Goal: Task Accomplishment & Management: Manage account settings

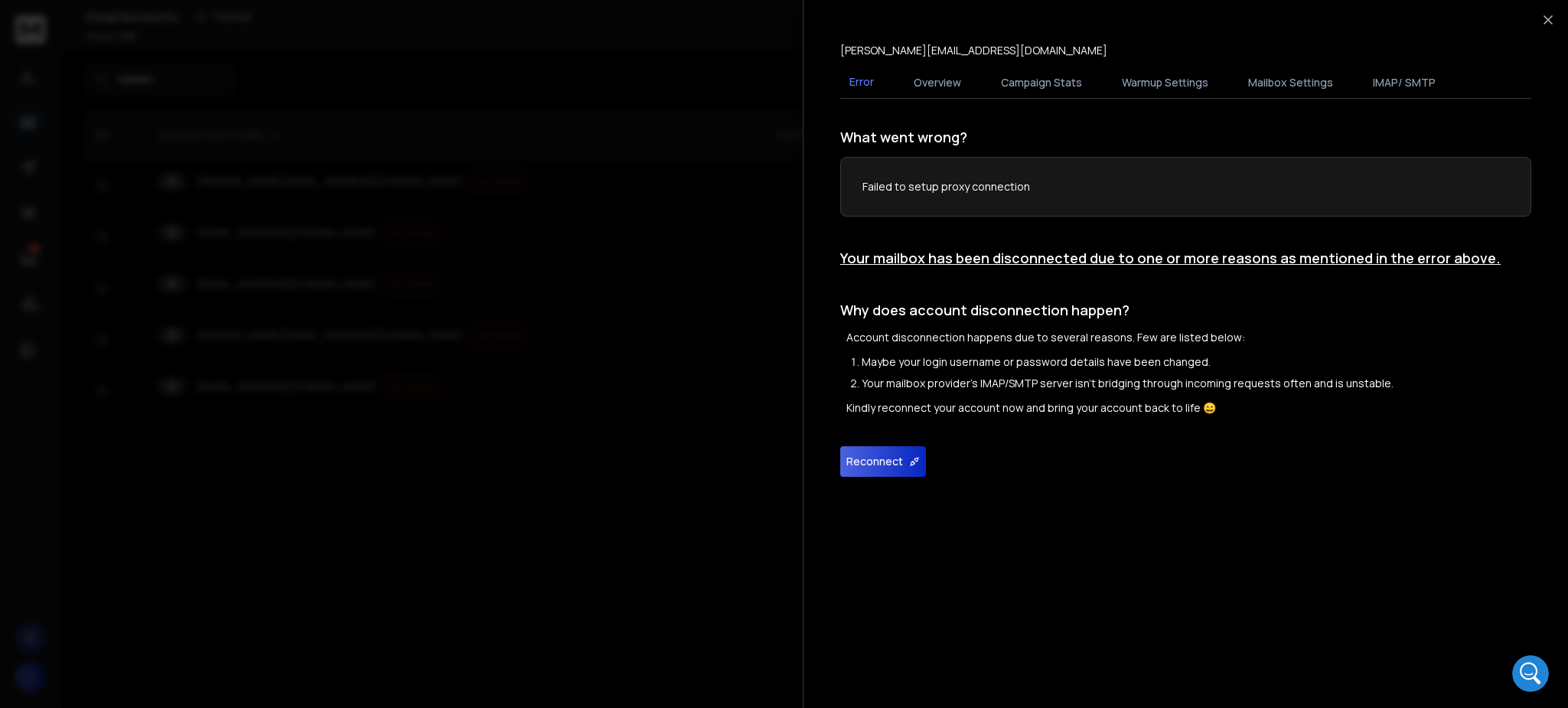
click at [894, 476] on button "Reconnect" at bounding box center [883, 461] width 85 height 30
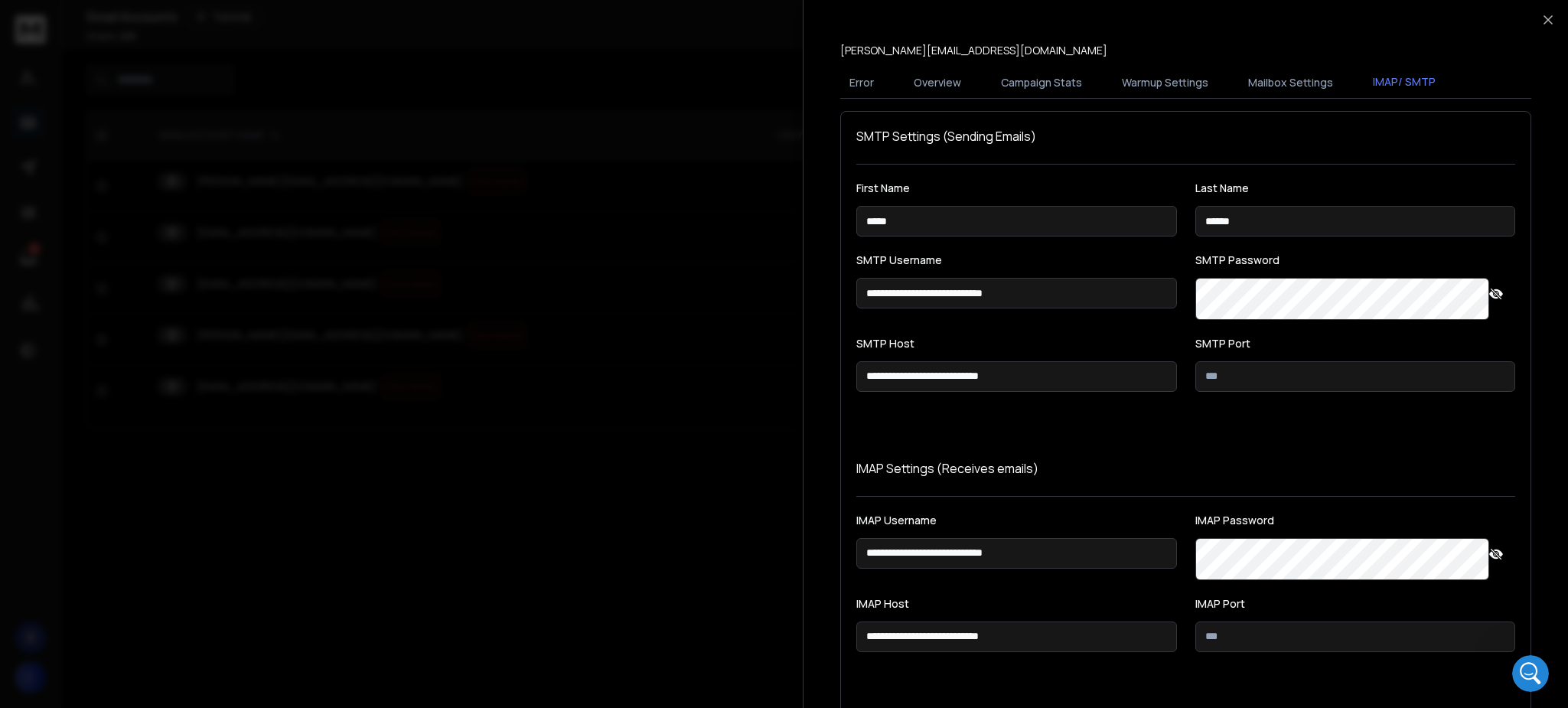
click at [880, 100] on button "Error" at bounding box center [862, 83] width 43 height 34
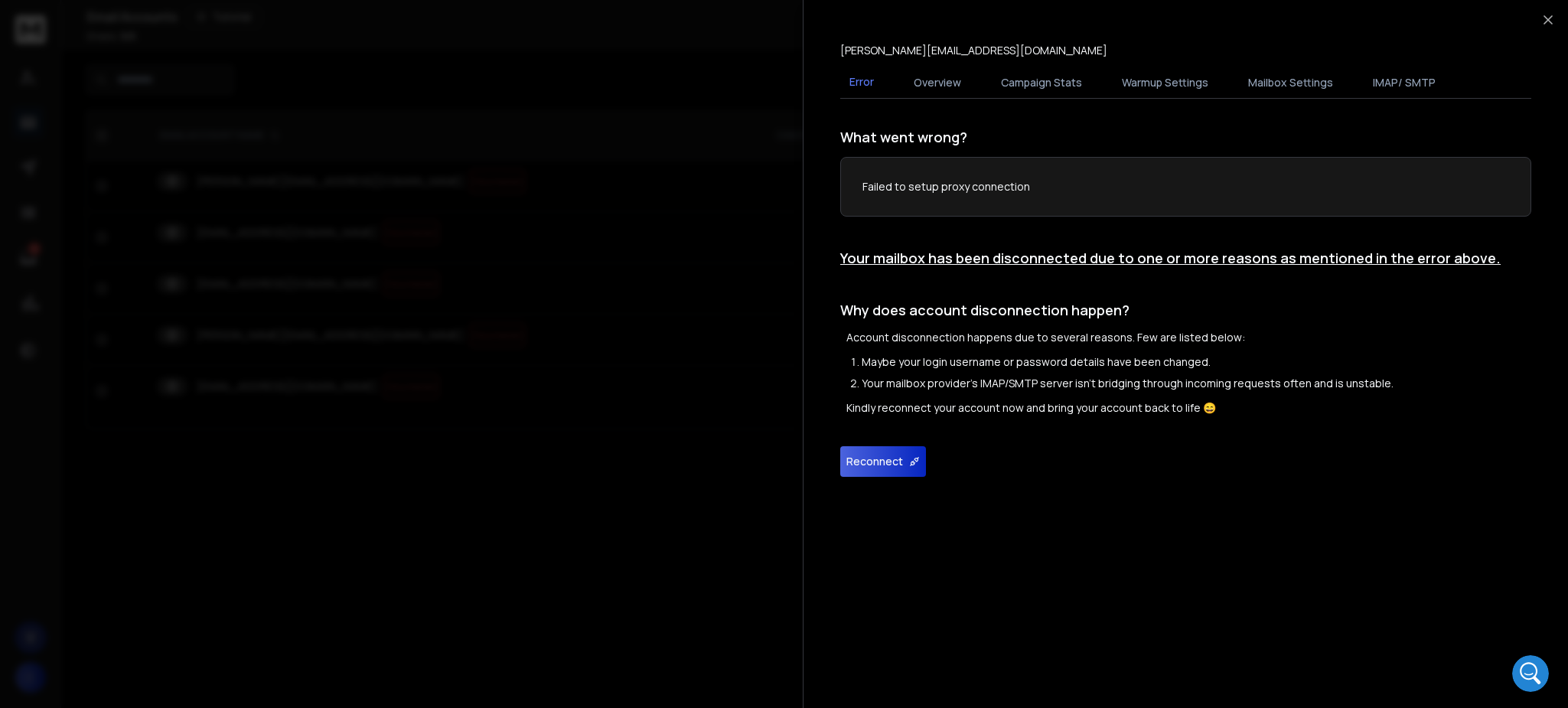
scroll to position [45, 0]
click at [911, 476] on button "Reconnect" at bounding box center [883, 461] width 85 height 30
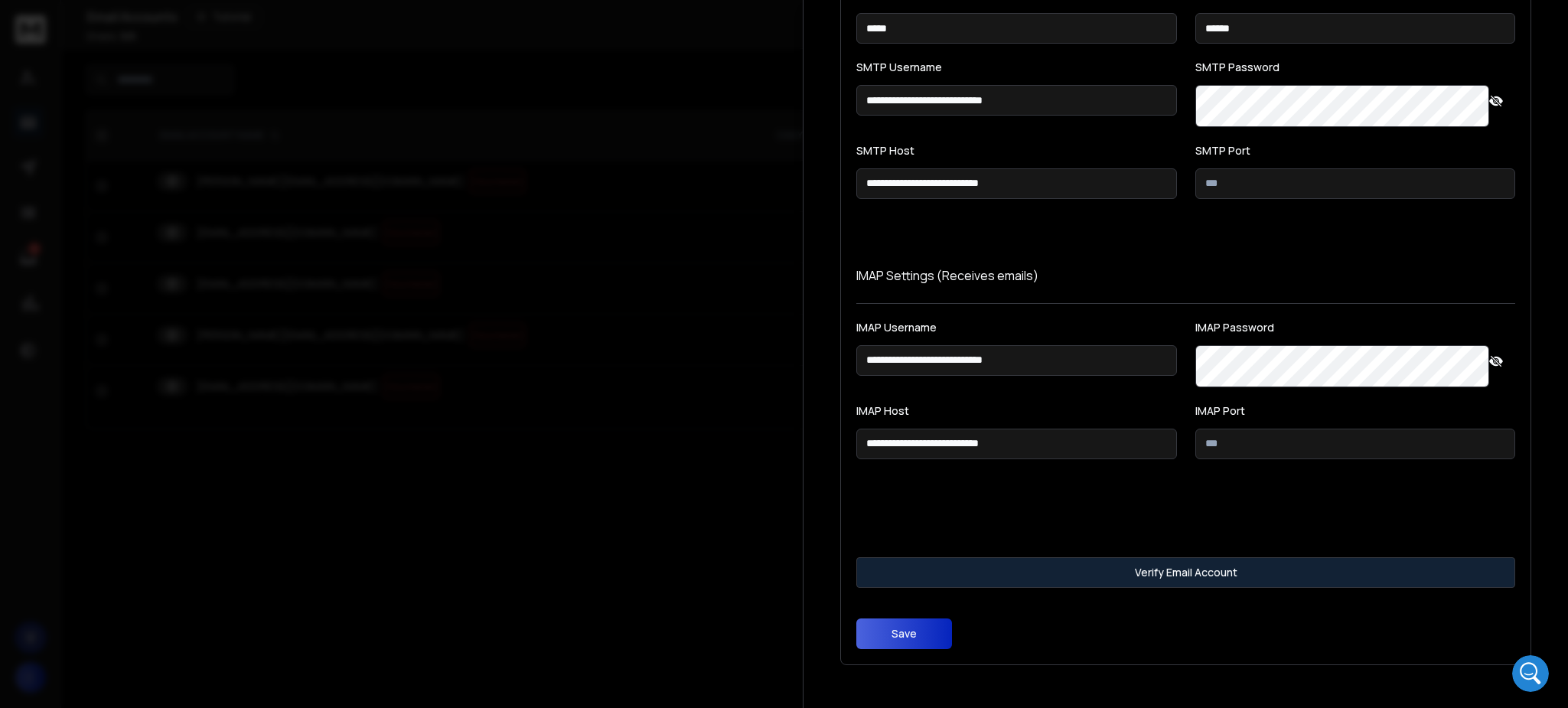
scroll to position [498, 0]
click at [1125, 557] on button "Verify Email Account" at bounding box center [1186, 573] width 659 height 30
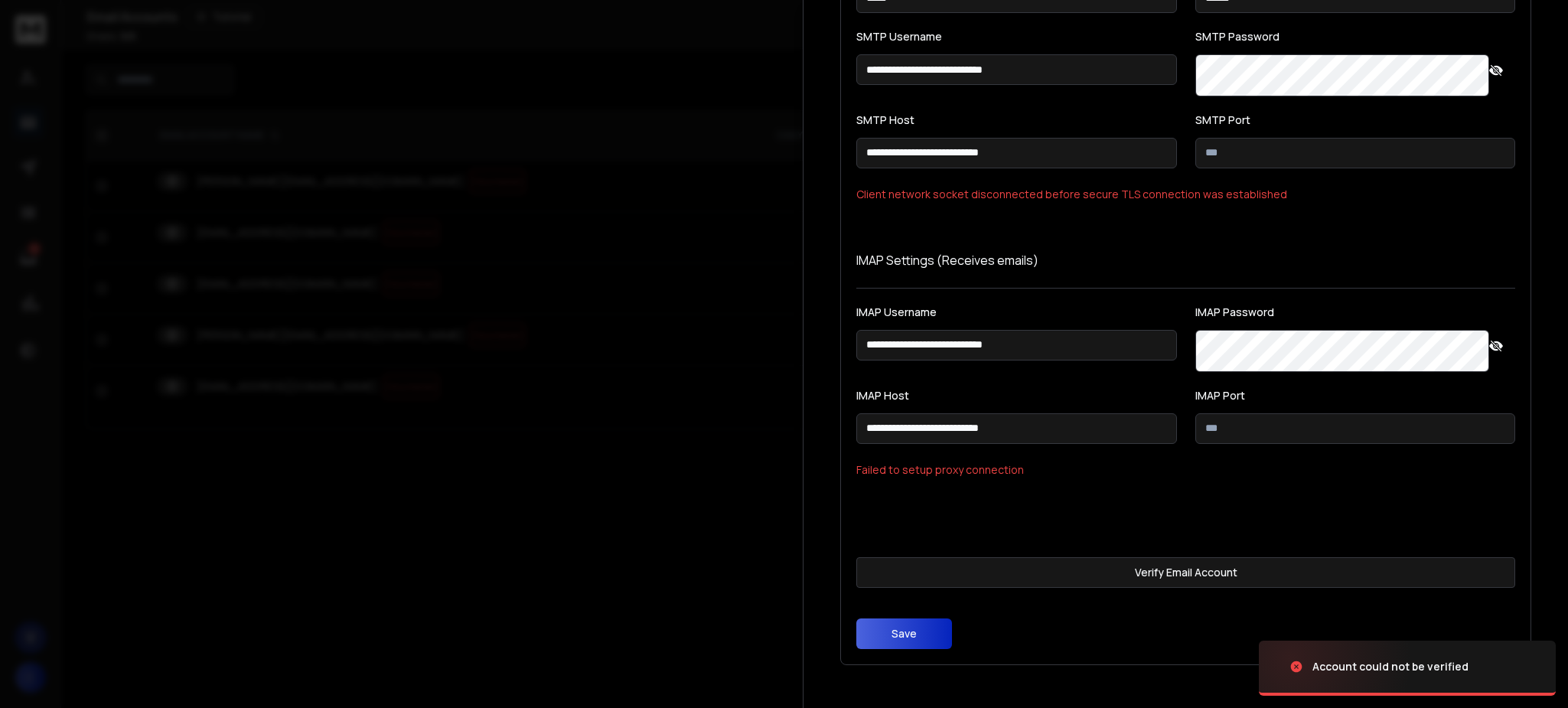
click at [1097, 621] on div "Save" at bounding box center [988, 628] width 264 height 43
click at [922, 640] on button "Save" at bounding box center [904, 633] width 95 height 30
click at [925, 639] on button "Save" at bounding box center [904, 633] width 95 height 30
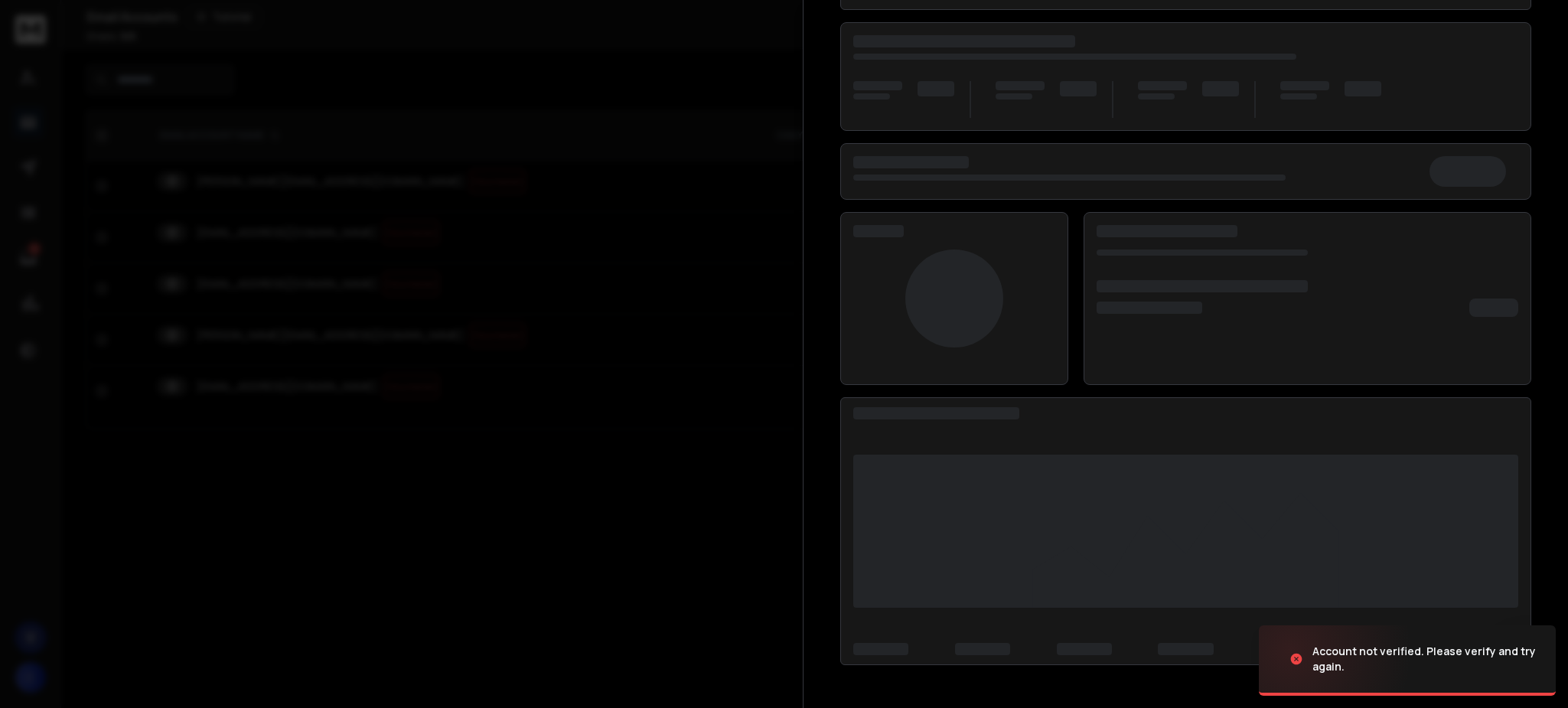
click at [753, 333] on div at bounding box center [784, 354] width 1568 height 708
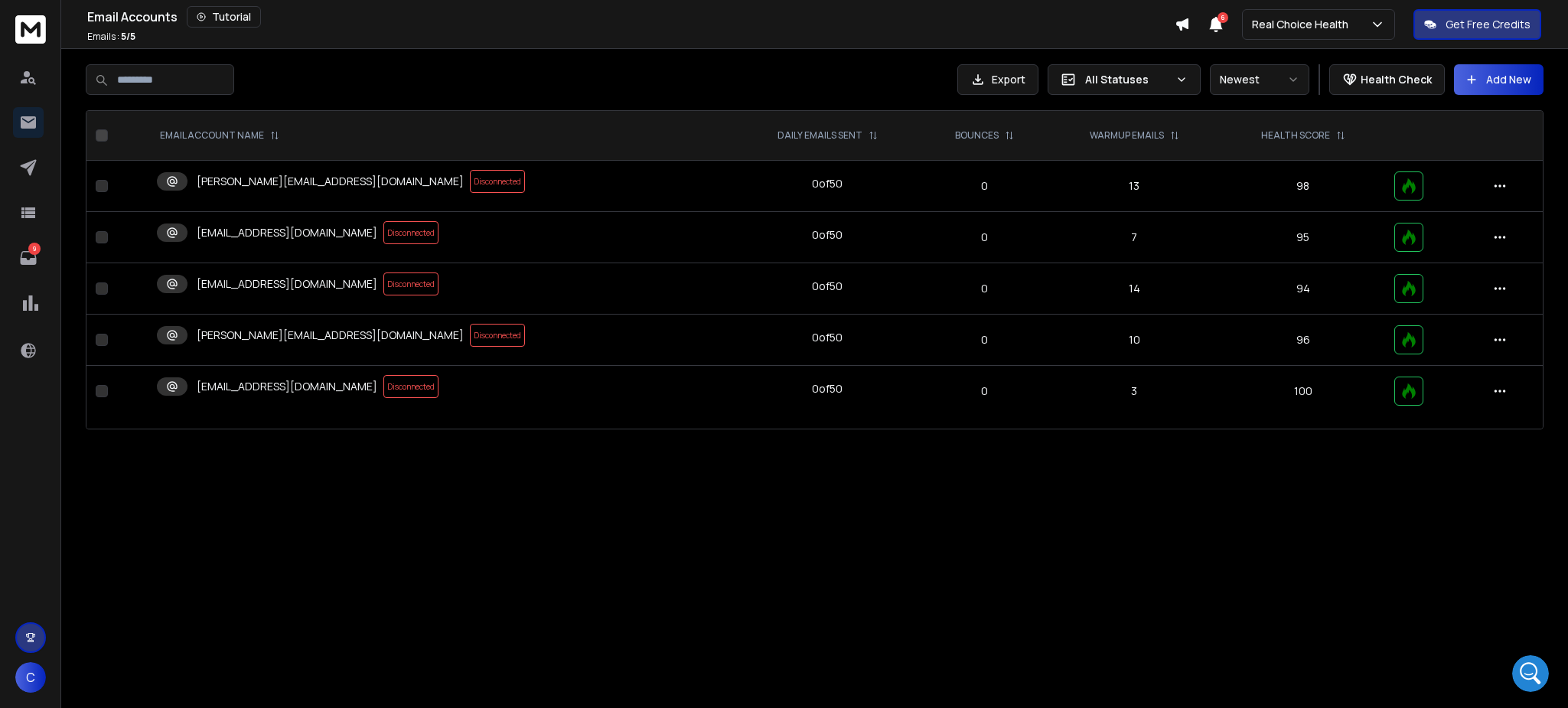
click at [524, 193] on span "Disconnected" at bounding box center [498, 182] width 55 height 23
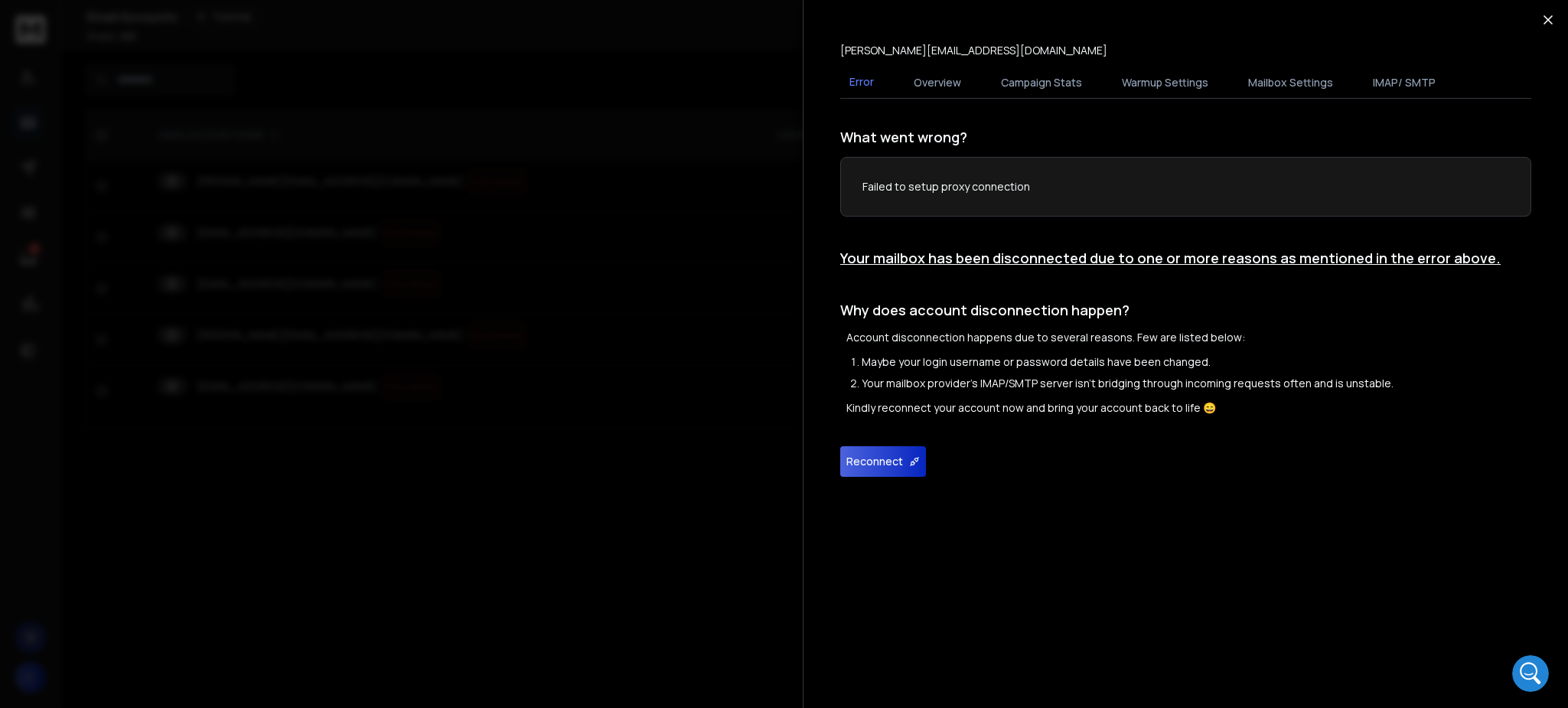
click at [1540, 20] on icon "button" at bounding box center [1548, 20] width 15 height 15
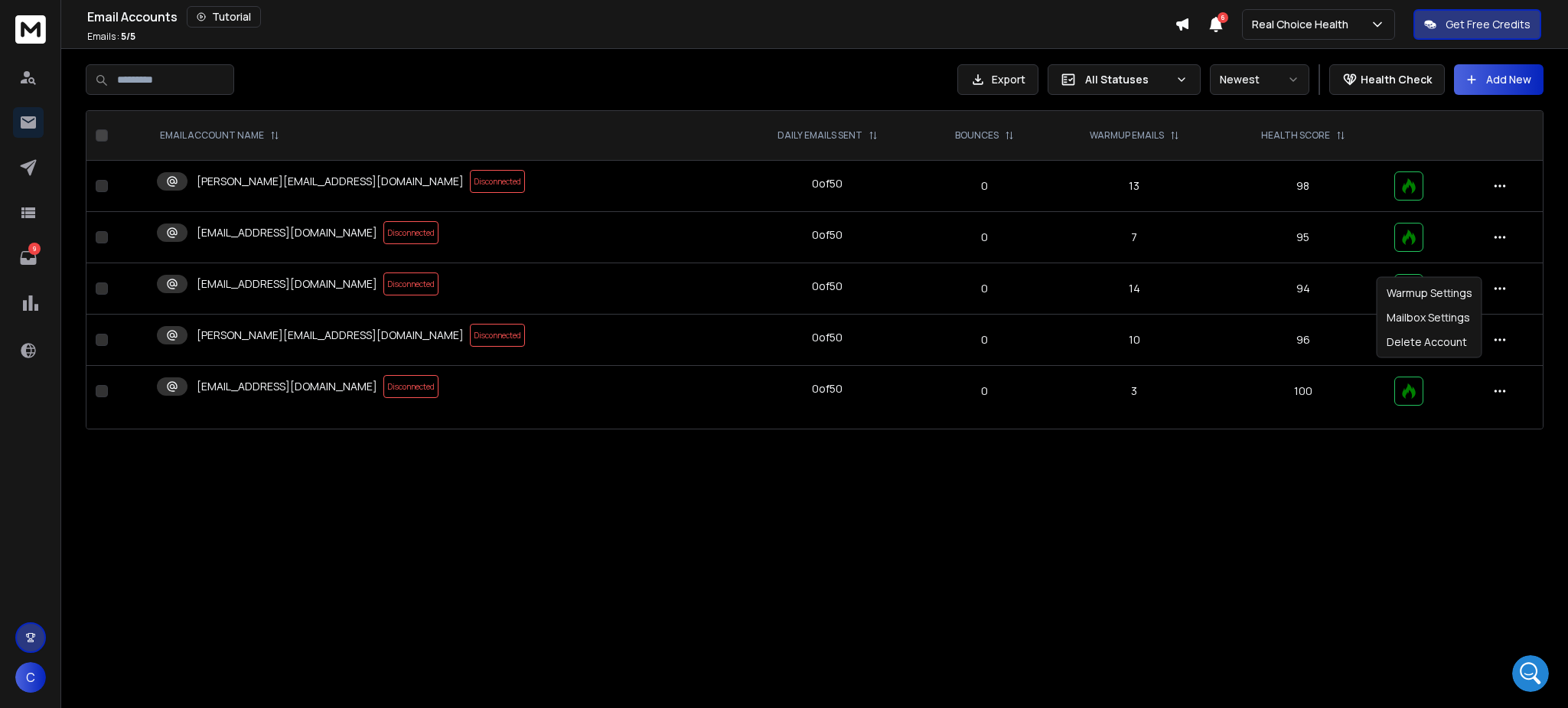
click at [1494, 187] on icon at bounding box center [1499, 185] width 12 height 3
click at [1460, 326] on div "Mailbox Settings" at bounding box center [1429, 317] width 98 height 24
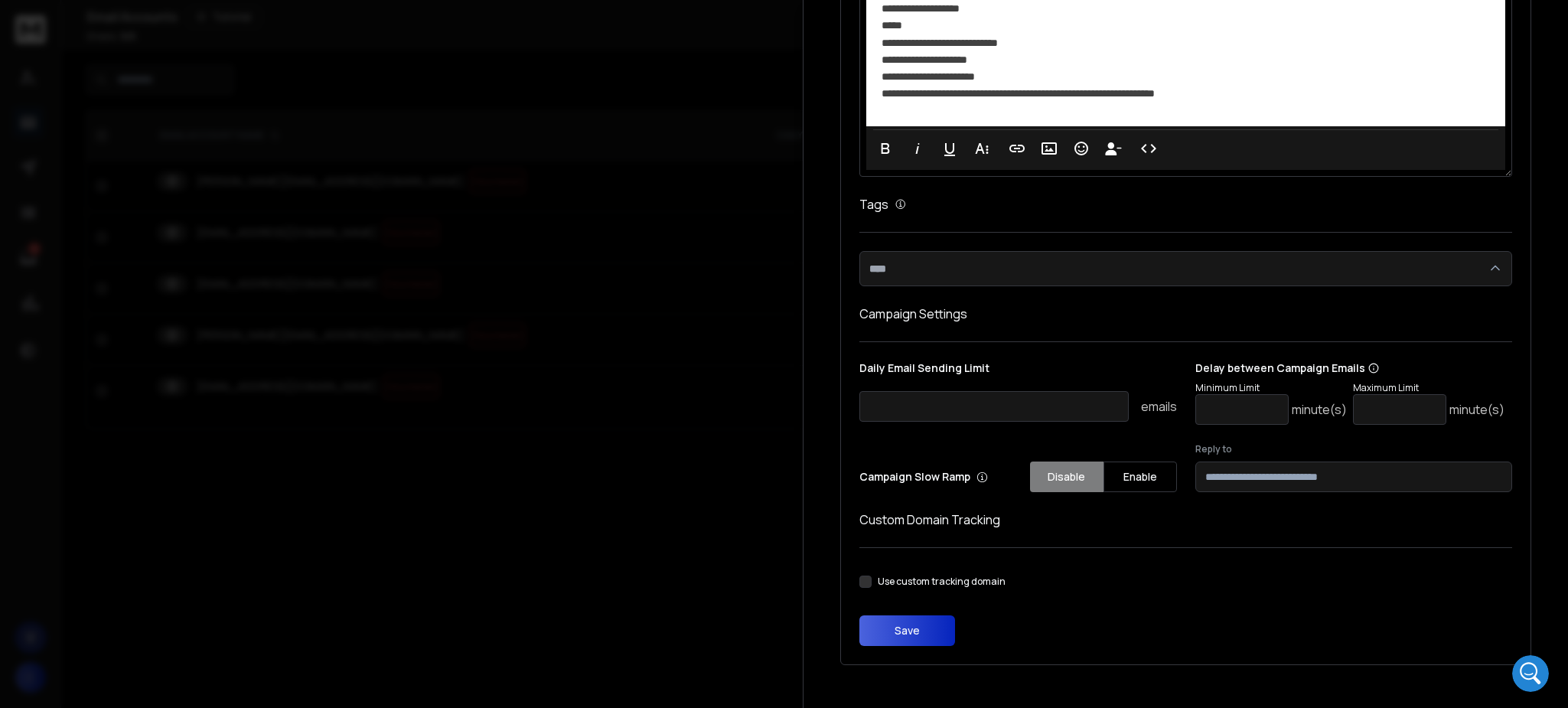
scroll to position [0, 0]
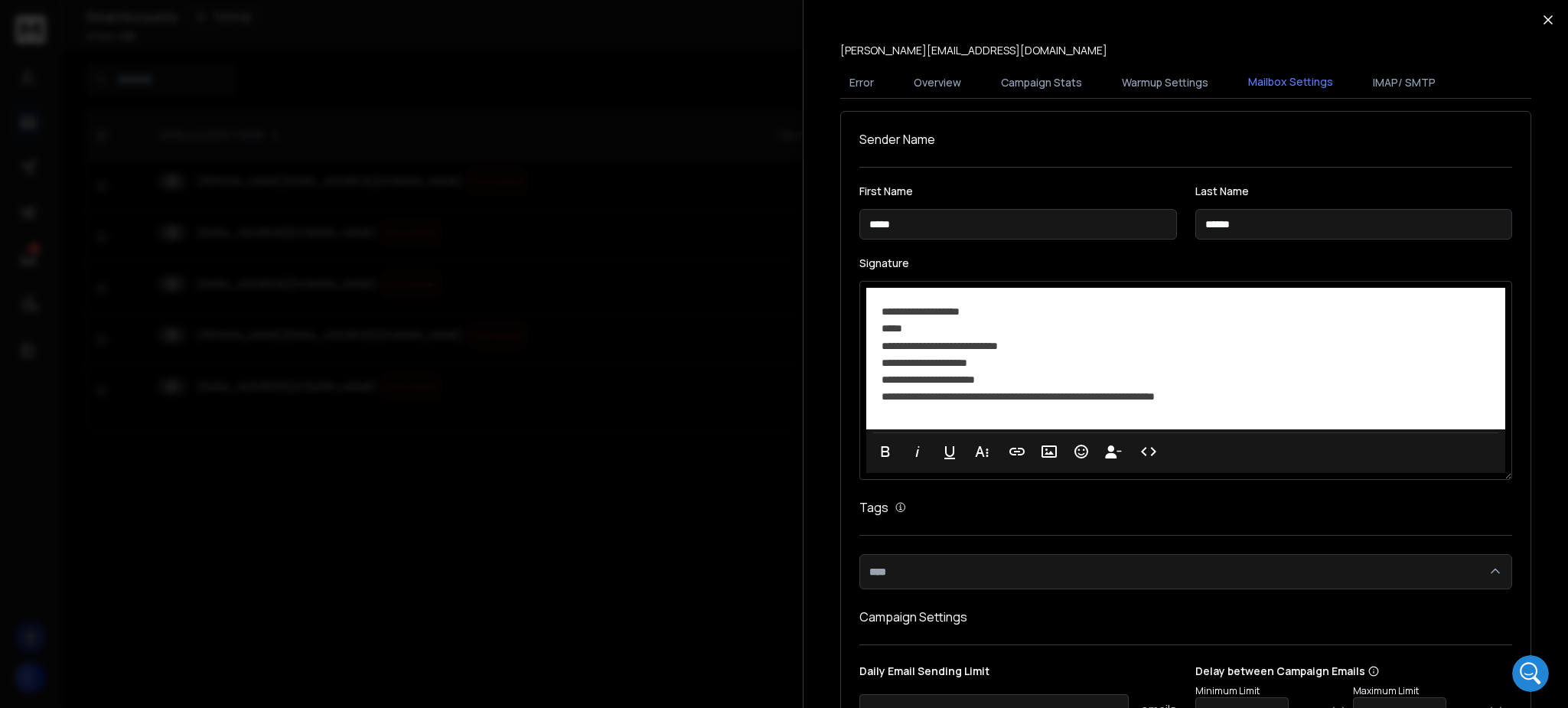
click at [1540, 23] on icon "button" at bounding box center [1548, 20] width 15 height 15
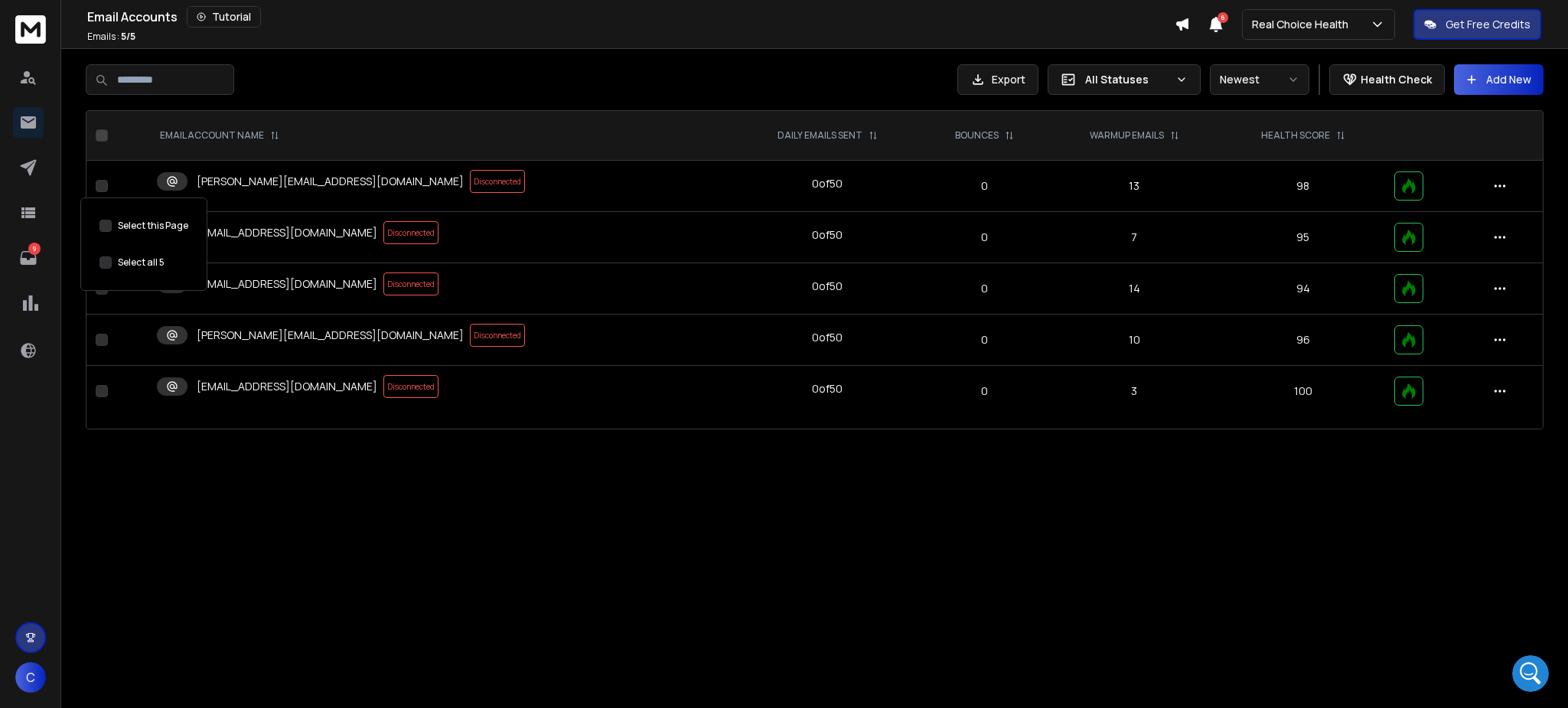
click at [108, 142] on button "Select this Page" at bounding box center [102, 135] width 12 height 12
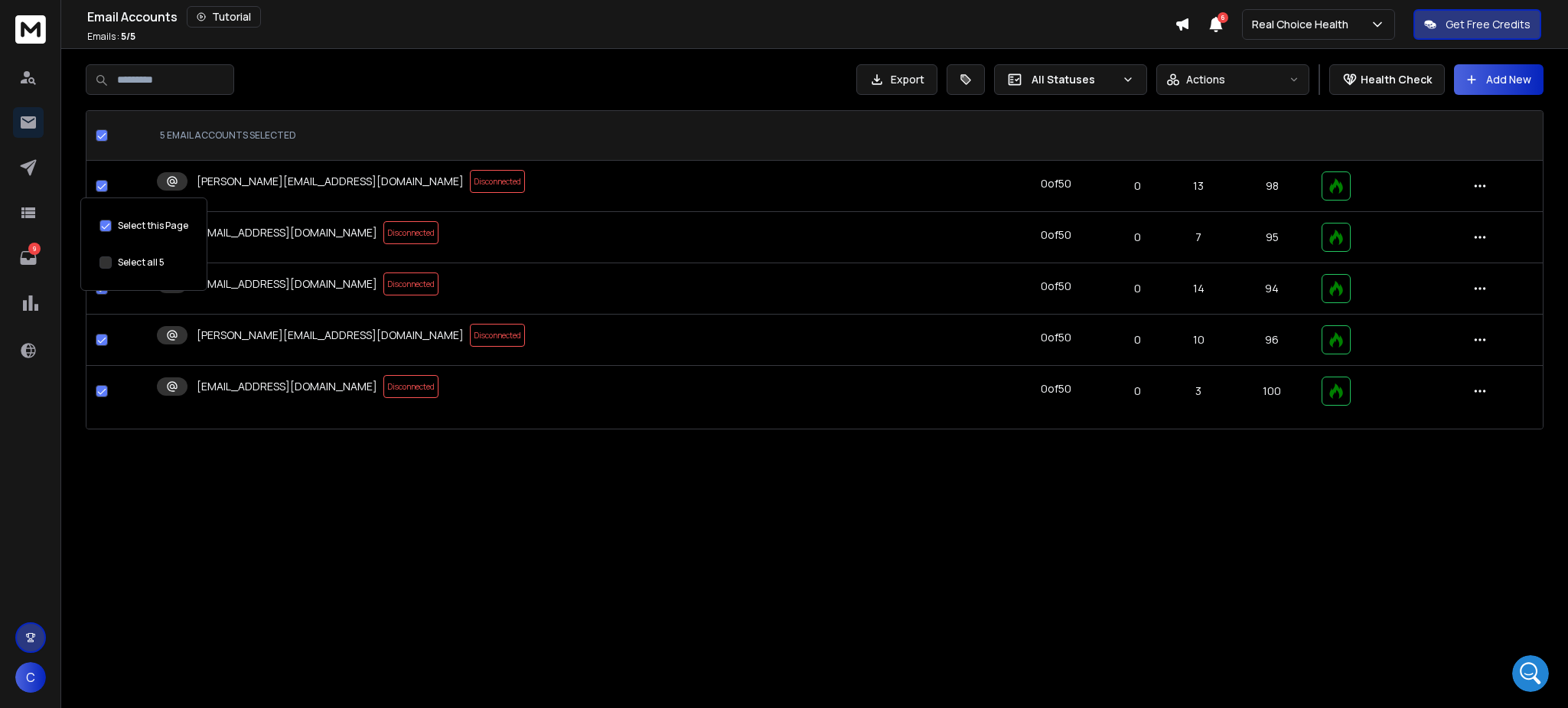
click at [108, 142] on button "Select this Page" at bounding box center [102, 135] width 12 height 12
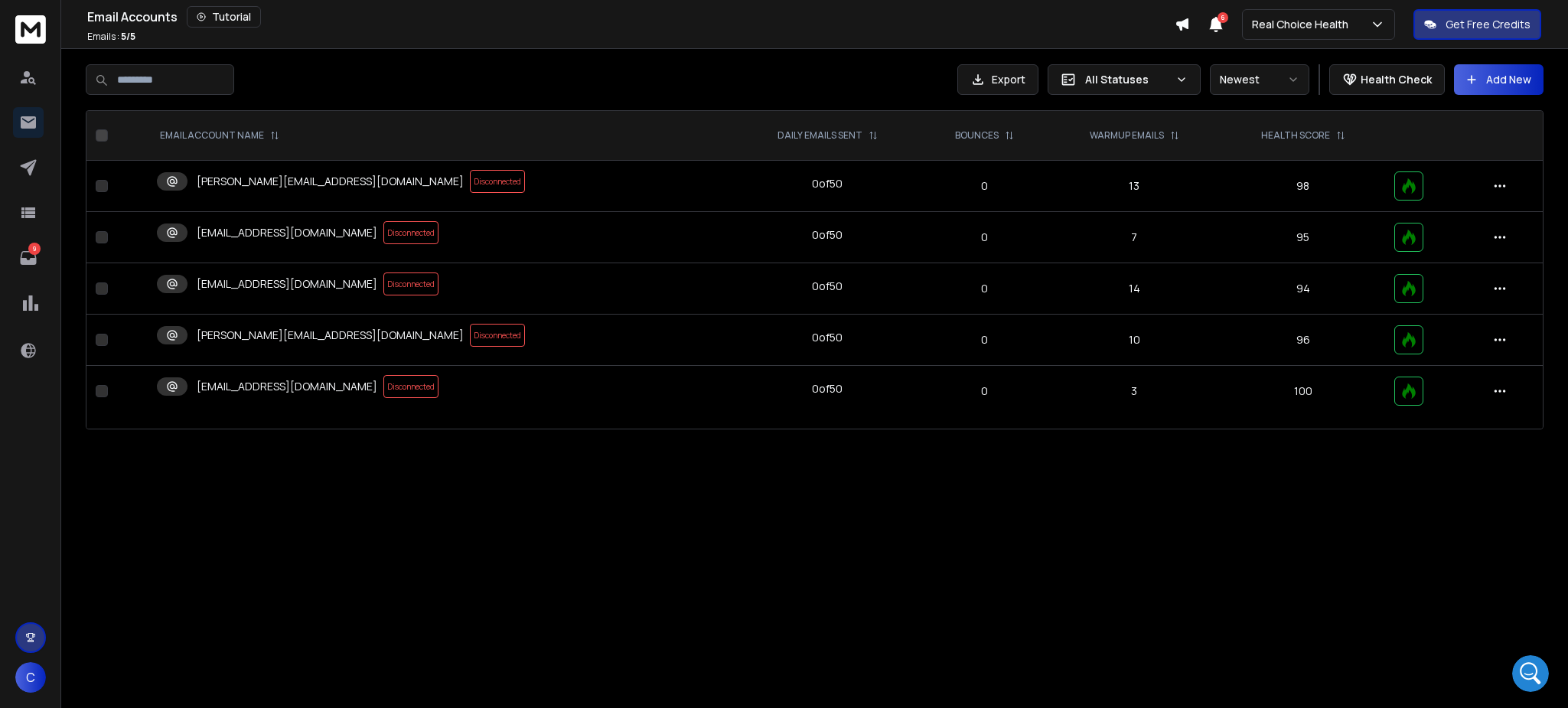
click at [524, 193] on span "Disconnected" at bounding box center [498, 182] width 55 height 23
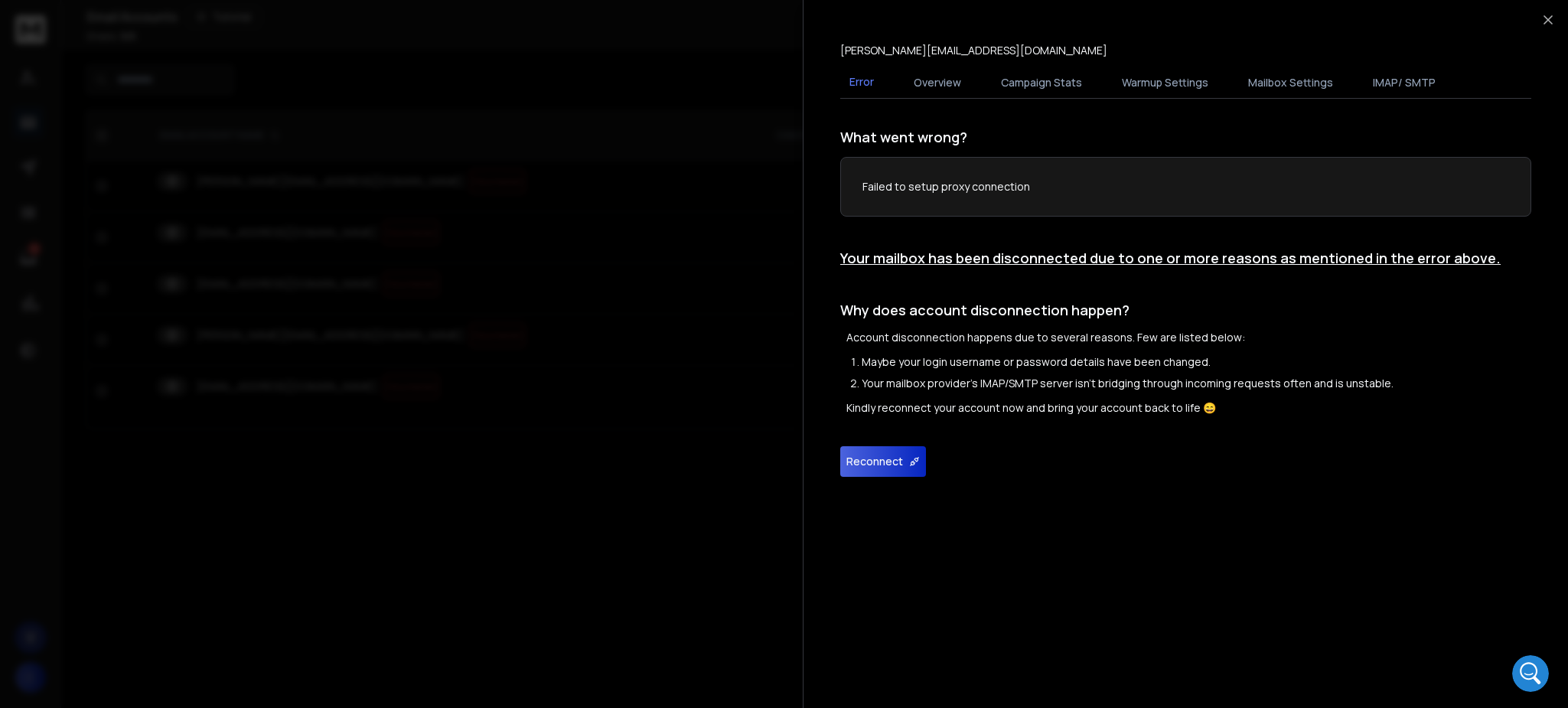
click at [1342, 100] on button "Mailbox Settings" at bounding box center [1290, 83] width 103 height 34
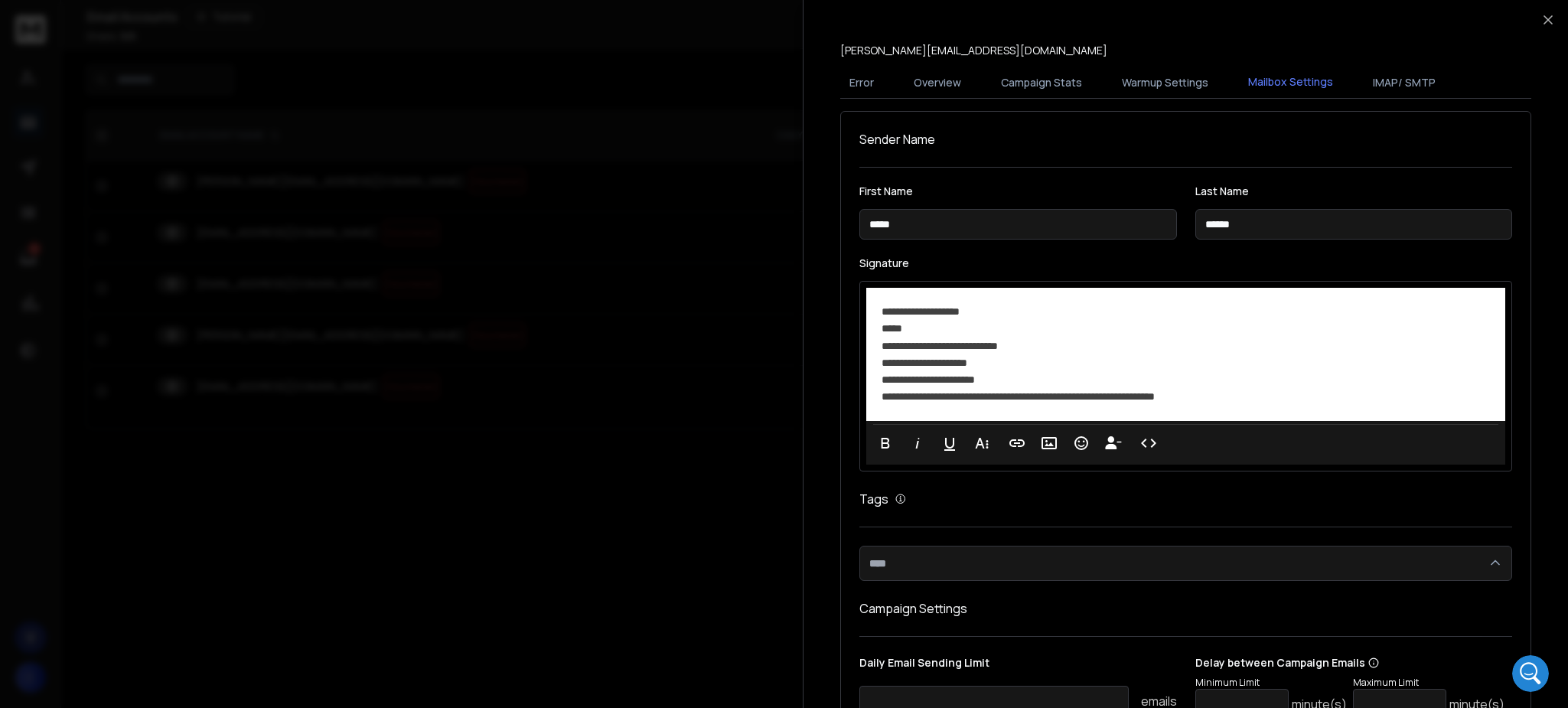
scroll to position [0, 183]
click at [1443, 95] on button "IMAP/ SMTP" at bounding box center [1403, 83] width 81 height 34
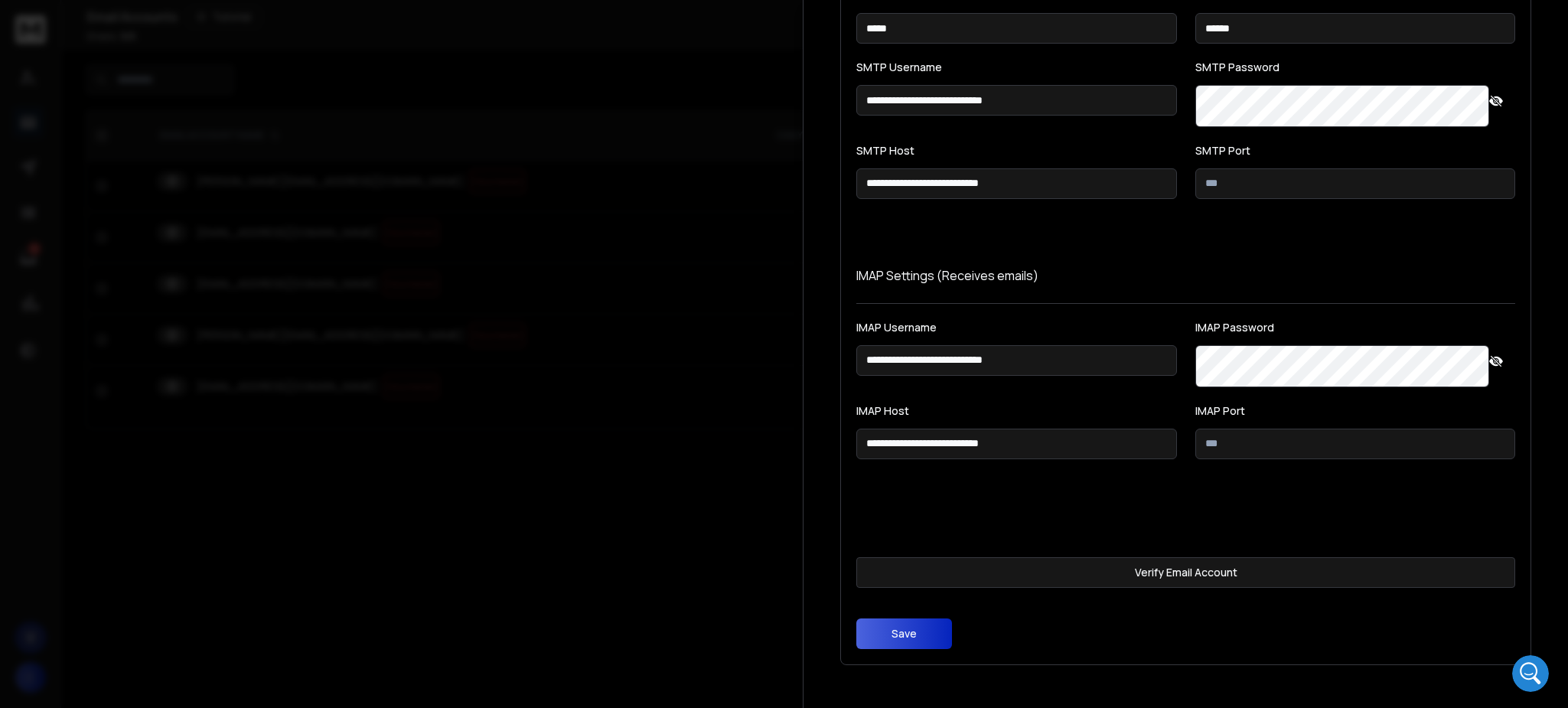
scroll to position [498, 0]
click at [921, 618] on button "Save" at bounding box center [904, 633] width 95 height 30
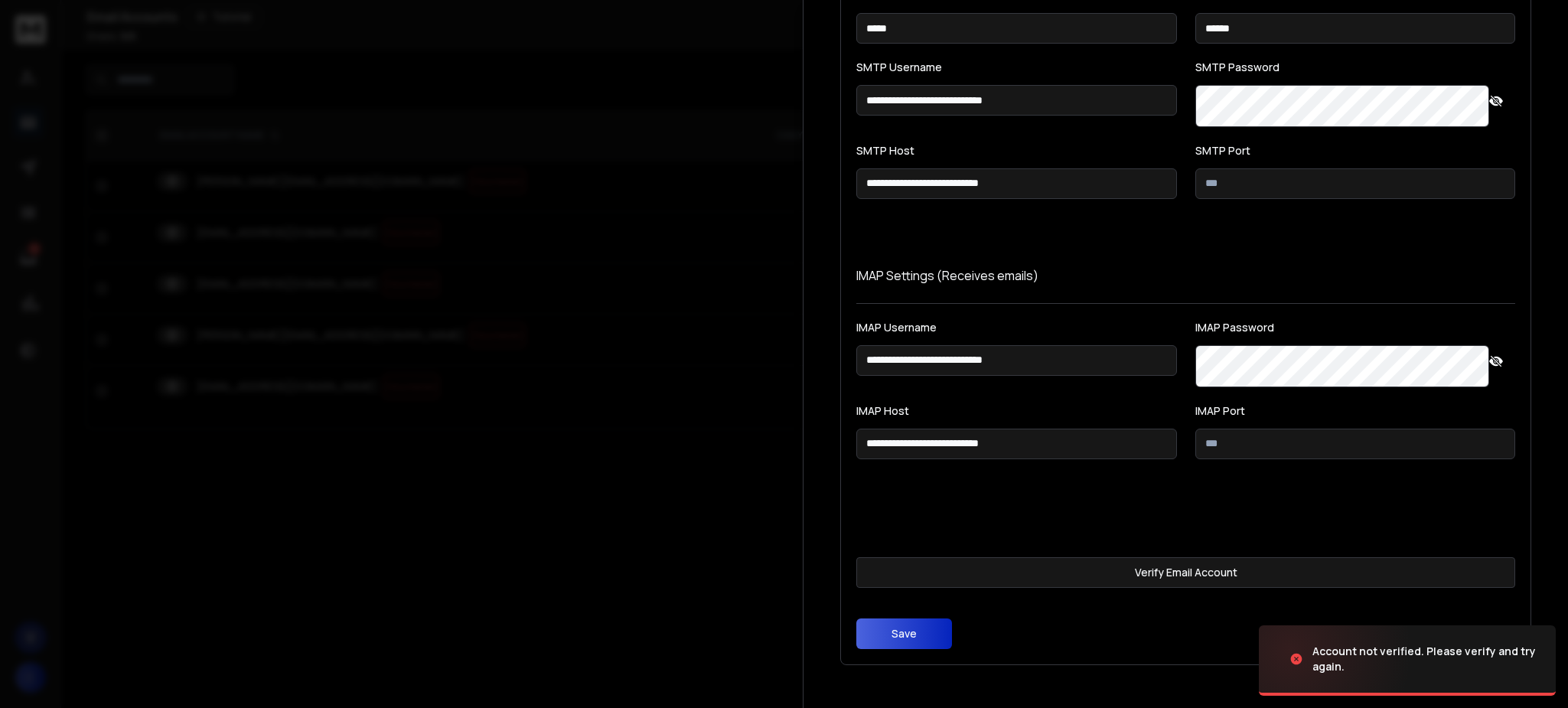
click at [921, 618] on button "Save" at bounding box center [904, 633] width 95 height 30
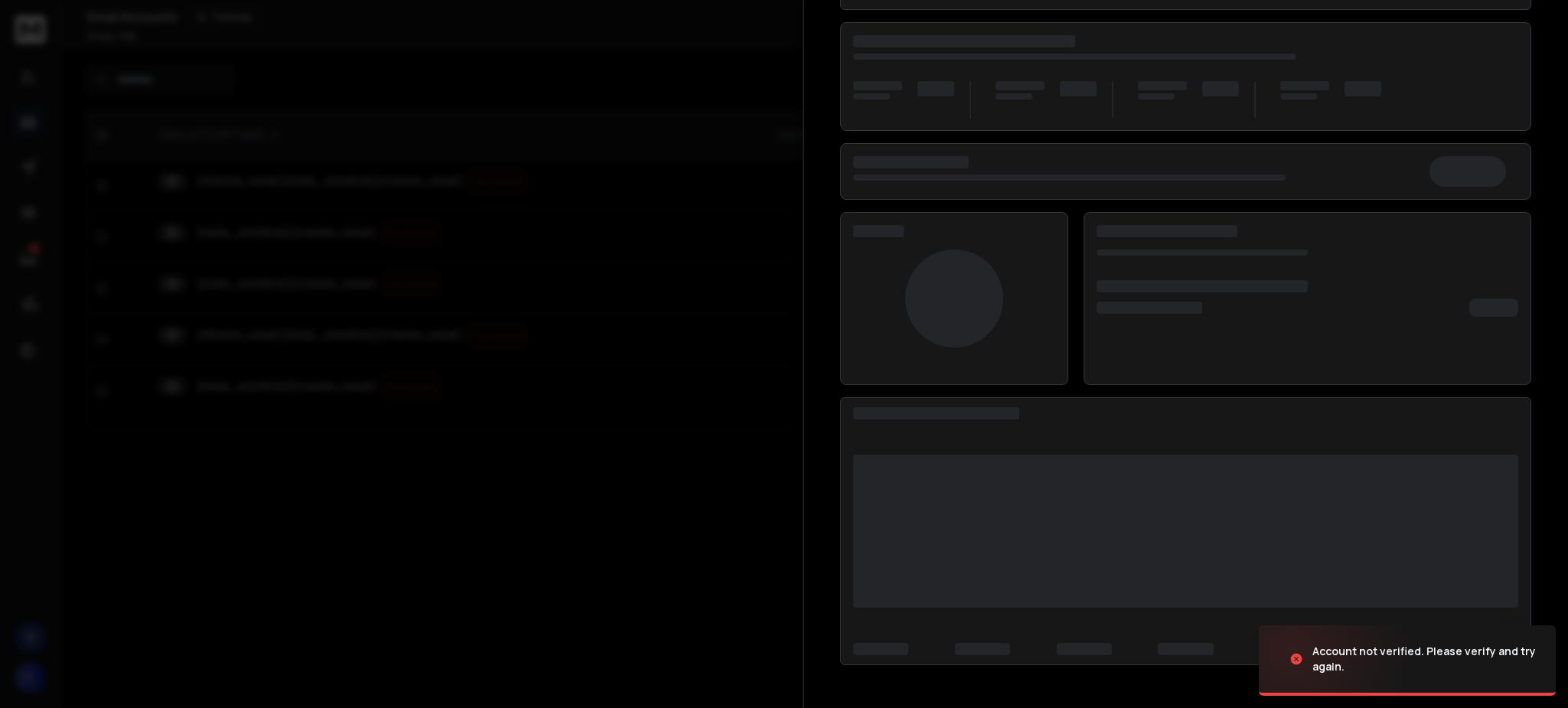
click at [755, 487] on div at bounding box center [784, 354] width 1568 height 708
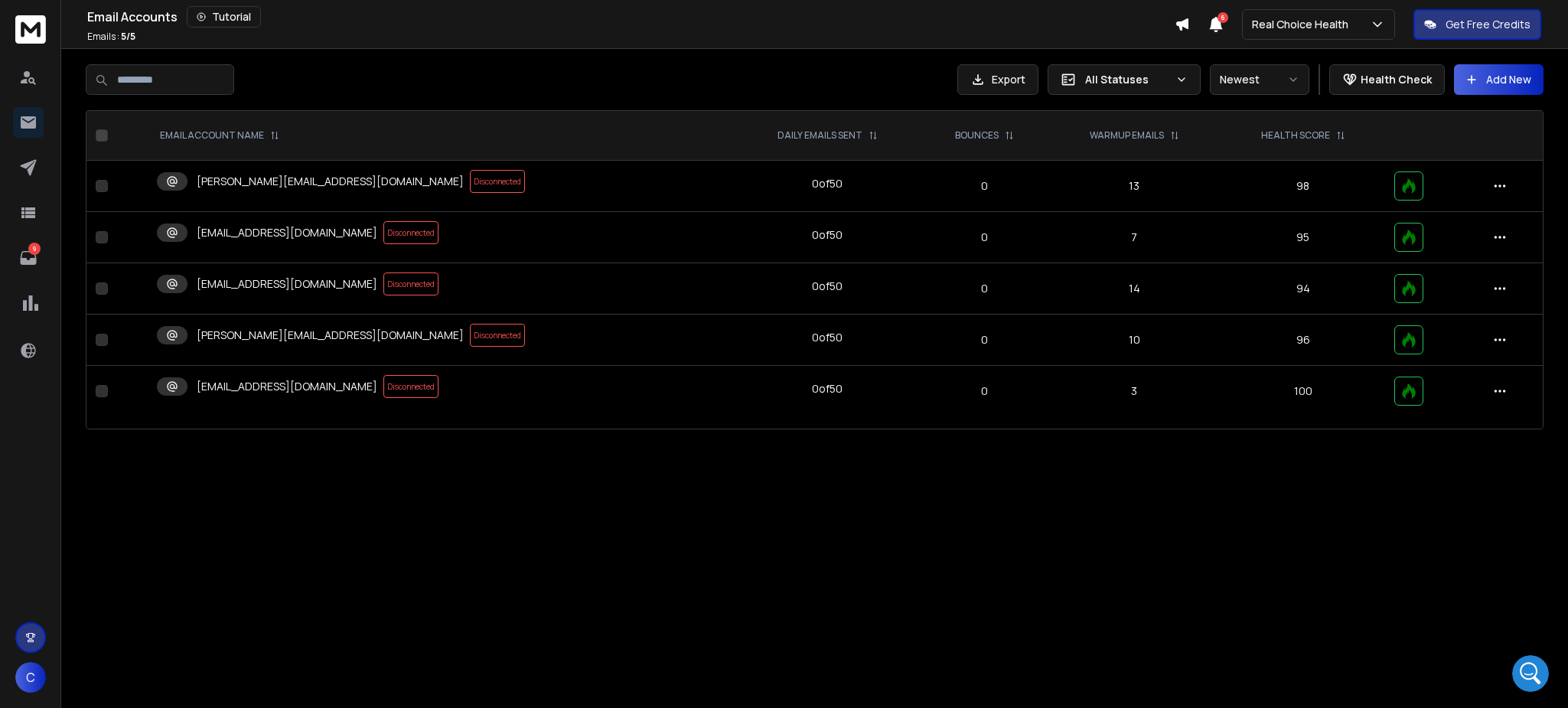
click at [524, 193] on span "Disconnected" at bounding box center [498, 182] width 55 height 23
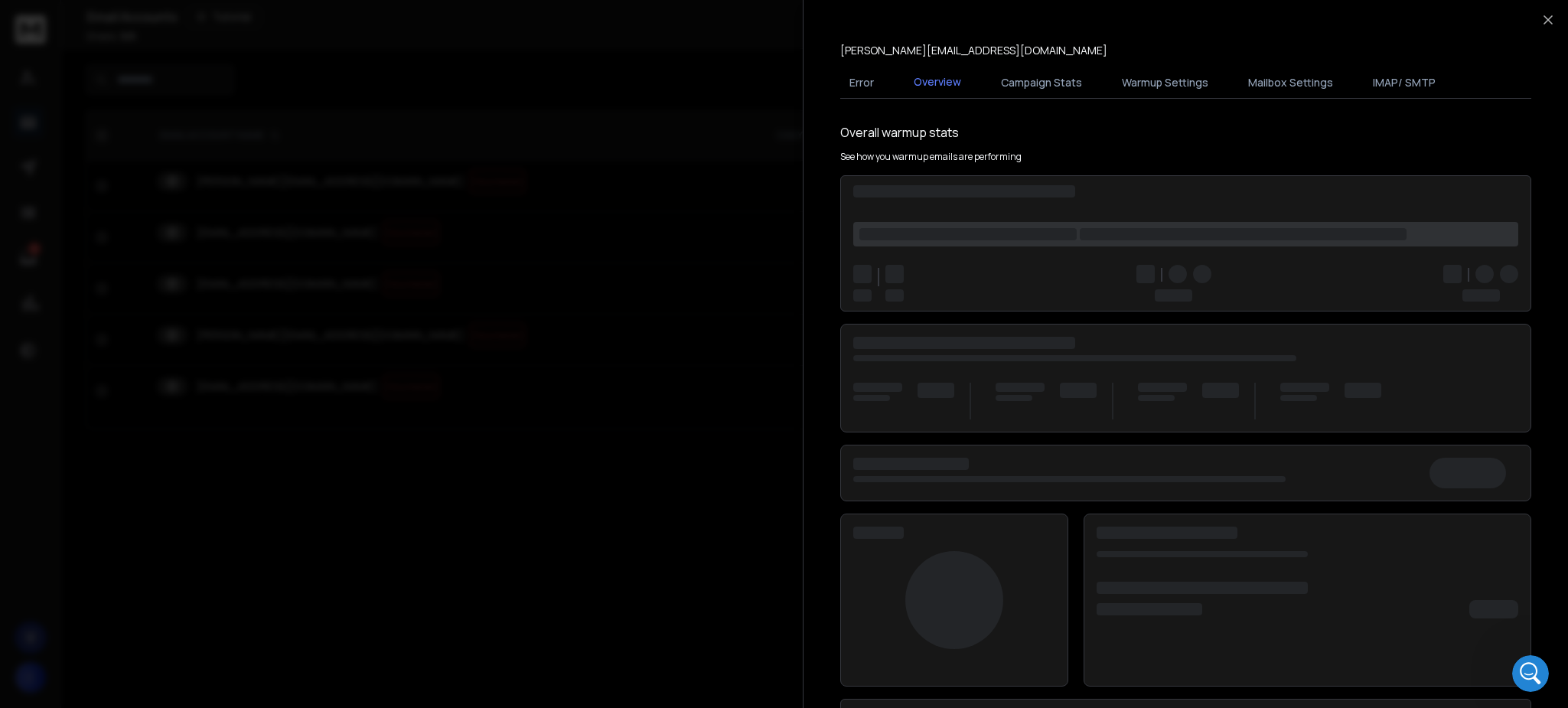
click at [712, 250] on div at bounding box center [784, 354] width 1568 height 708
